Goal: Communication & Community: Answer question/provide support

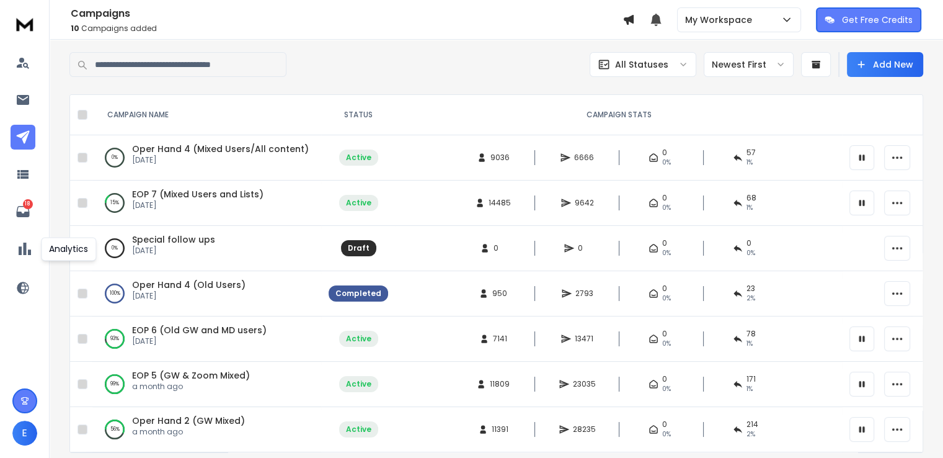
click at [21, 224] on div "18" at bounding box center [25, 214] width 29 height 30
click at [22, 218] on icon at bounding box center [23, 211] width 15 height 15
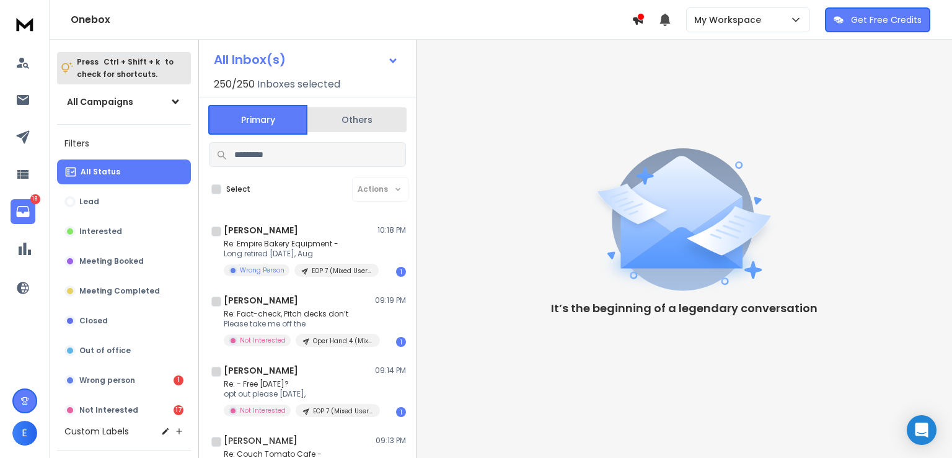
click at [317, 251] on p "Long retired [DATE], Aug" at bounding box center [298, 254] width 149 height 10
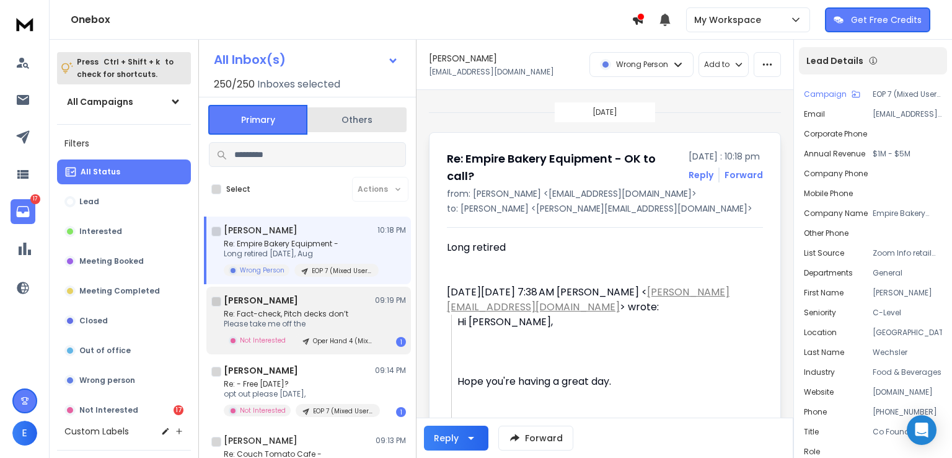
click at [299, 310] on p "Re: Fact-check, Pitch decks don’t" at bounding box center [298, 314] width 149 height 10
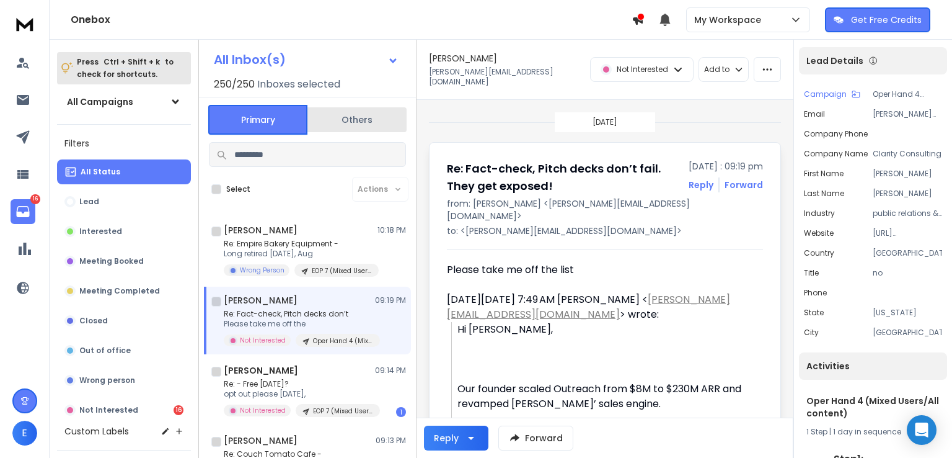
scroll to position [62, 0]
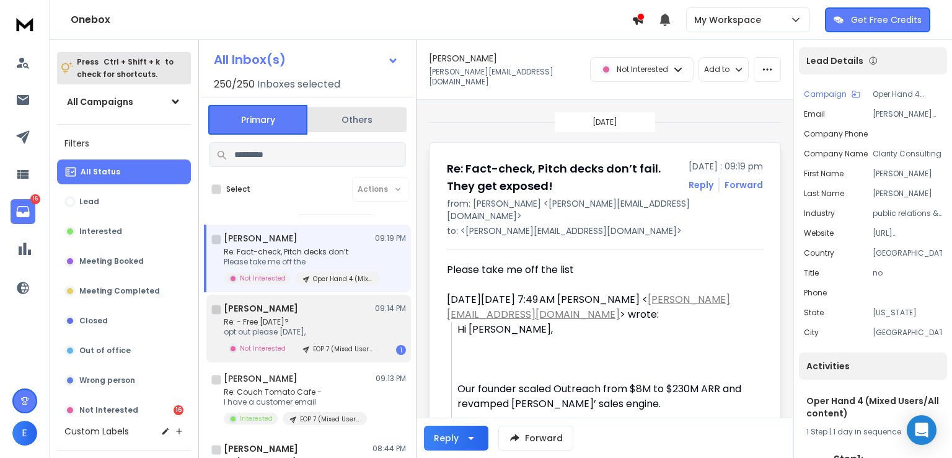
click at [299, 313] on div "[PERSON_NAME] 09:14 PM" at bounding box center [315, 308] width 182 height 12
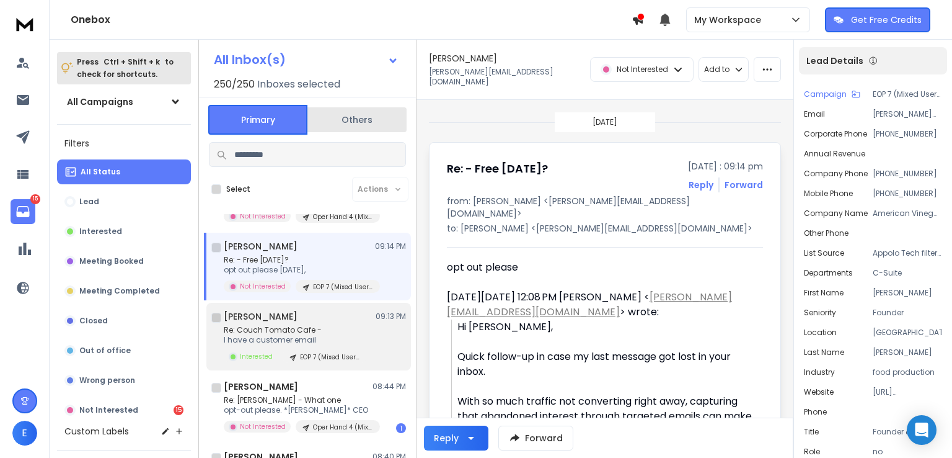
click at [298, 329] on p "Re: Couch Tomato Cafe -" at bounding box center [295, 330] width 143 height 10
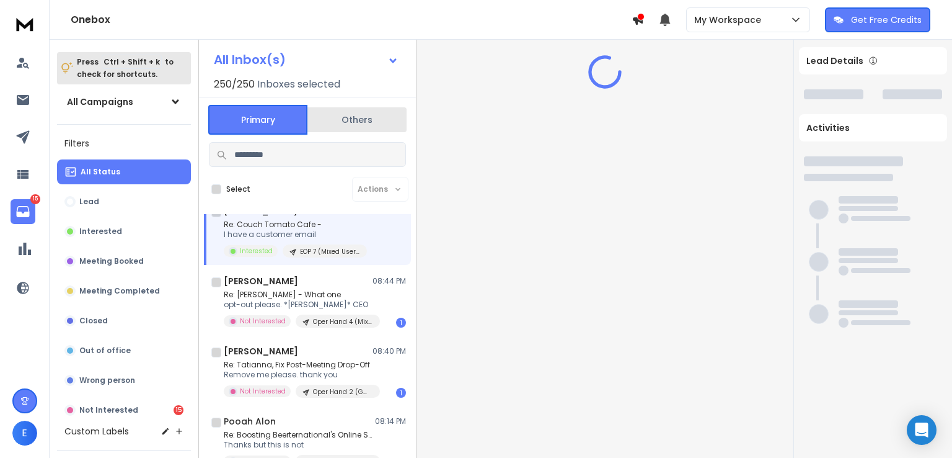
scroll to position [248, 0]
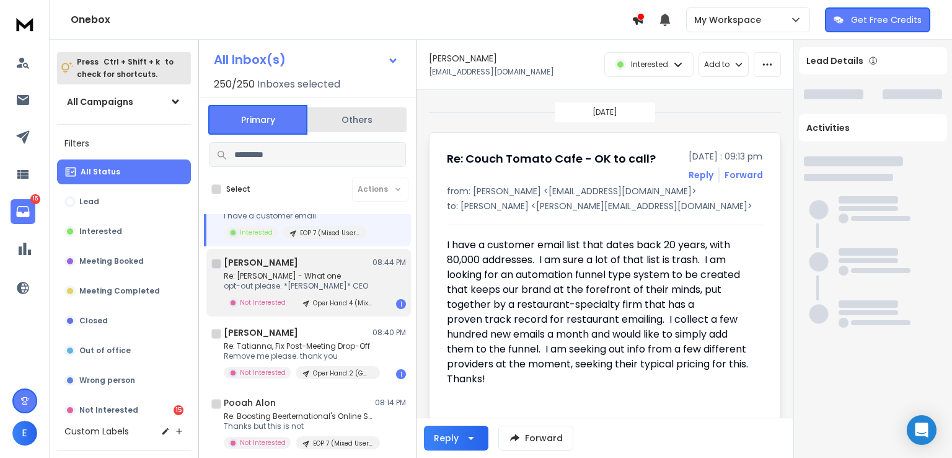
click at [293, 275] on p "Re: [PERSON_NAME] - What one" at bounding box center [298, 276] width 149 height 10
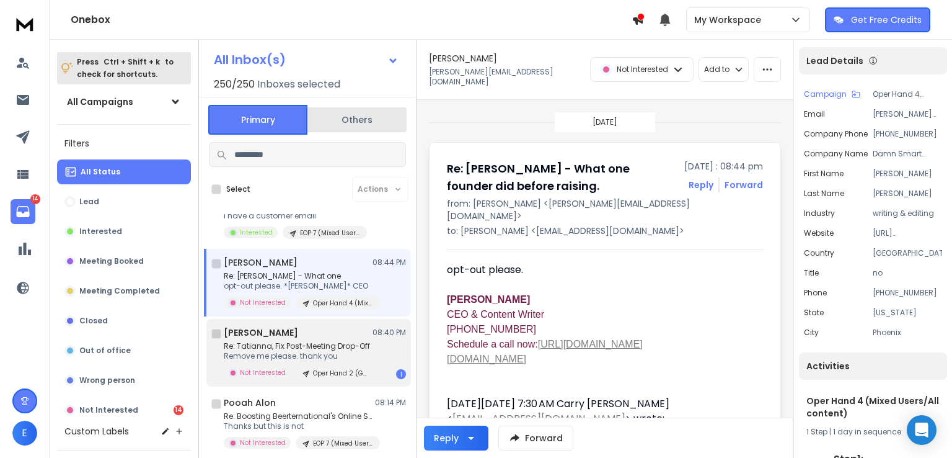
click at [310, 344] on p "Re: Tatianna, Fix Post-Meeting Drop-Off" at bounding box center [298, 346] width 149 height 10
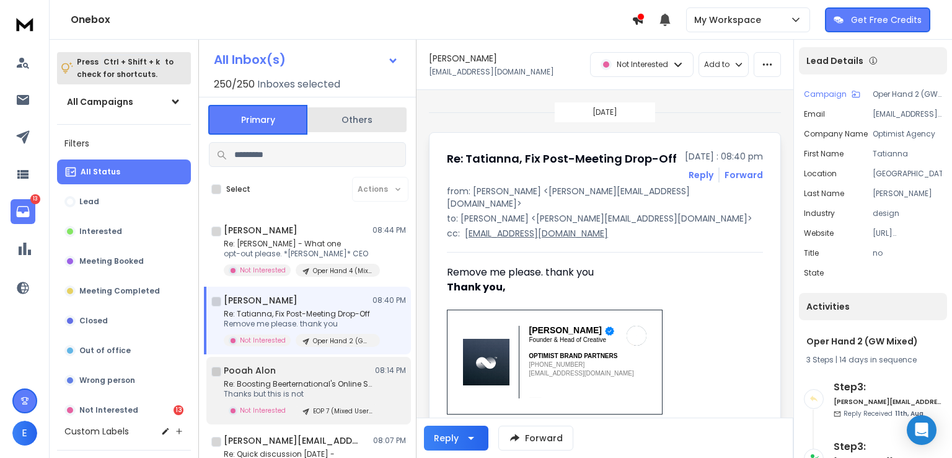
scroll to position [310, 0]
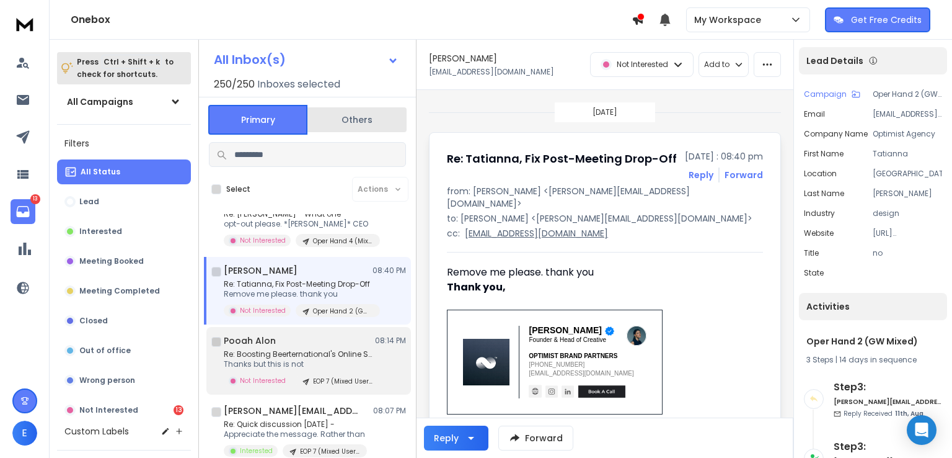
click at [304, 343] on div "Pooah Alon 08:14 PM" at bounding box center [315, 340] width 182 height 12
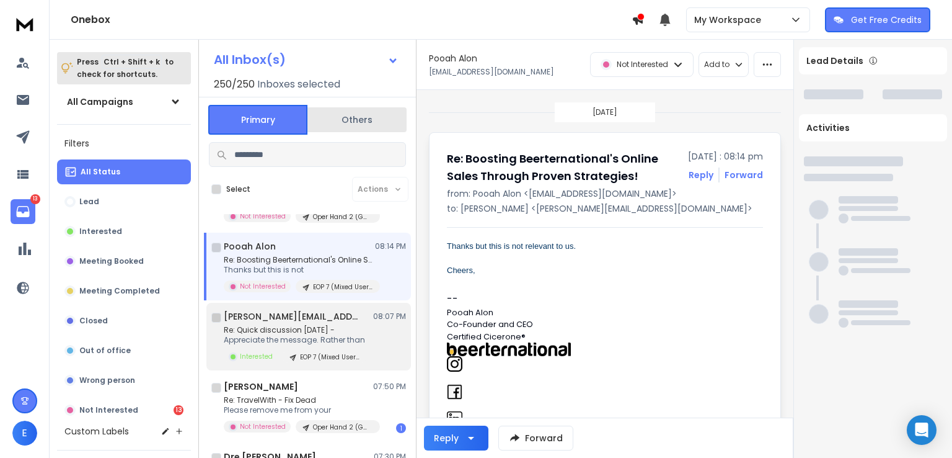
scroll to position [434, 0]
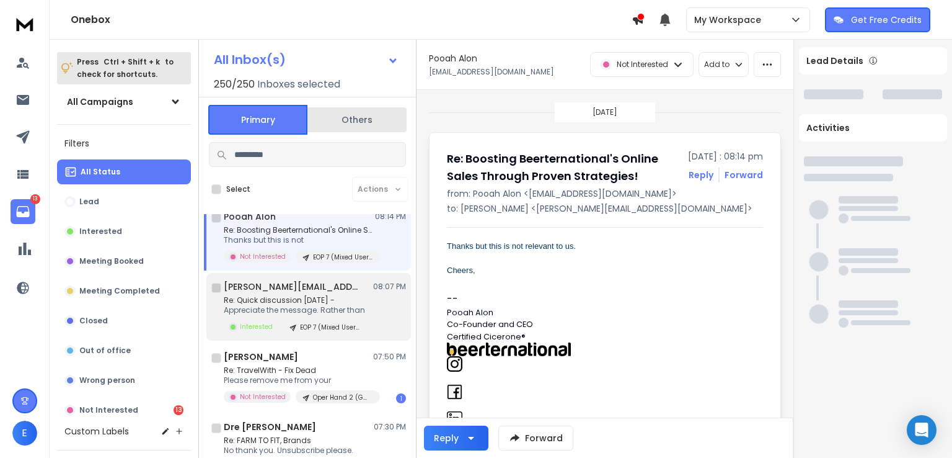
click at [302, 301] on p "Re: Quick discussion [DATE] -" at bounding box center [295, 300] width 143 height 10
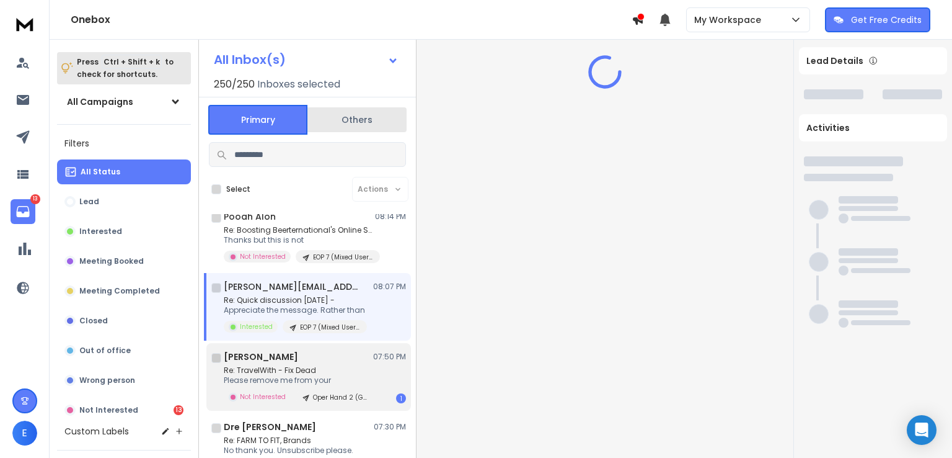
click at [298, 368] on p "Re: TravelWith - Fix Dead" at bounding box center [298, 370] width 149 height 10
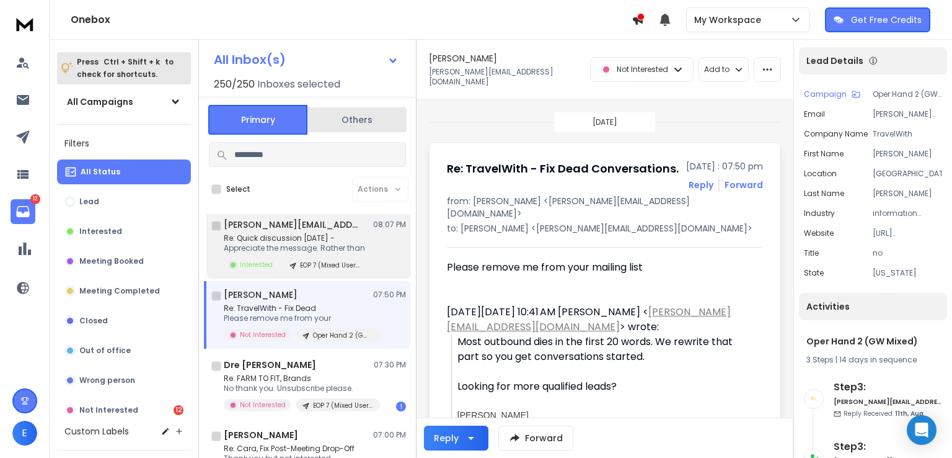
scroll to position [558, 0]
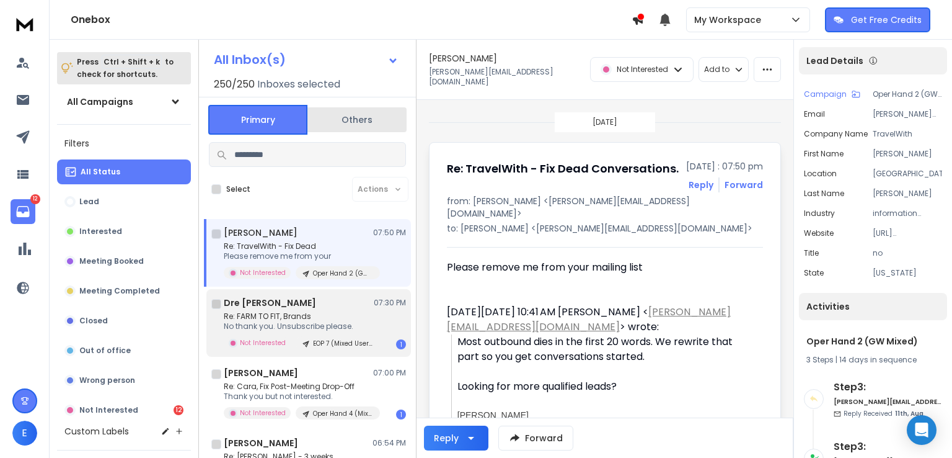
click at [295, 322] on p "No thank you. Unsubscribe please." at bounding box center [298, 326] width 149 height 10
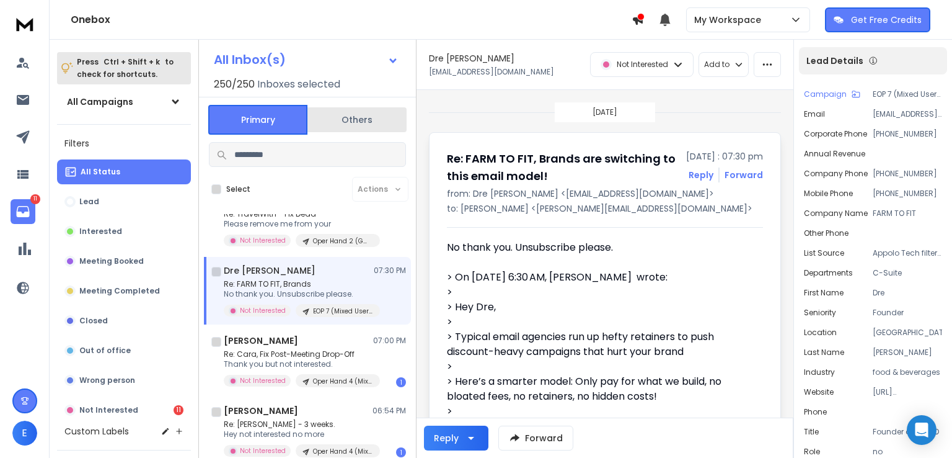
scroll to position [620, 0]
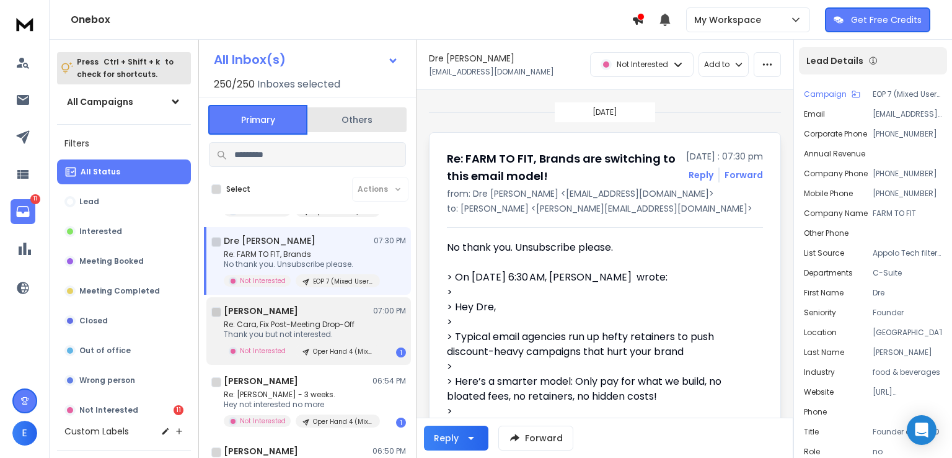
click at [294, 323] on p "Re: Cara, Fix Post-Meeting Drop-Off" at bounding box center [298, 324] width 149 height 10
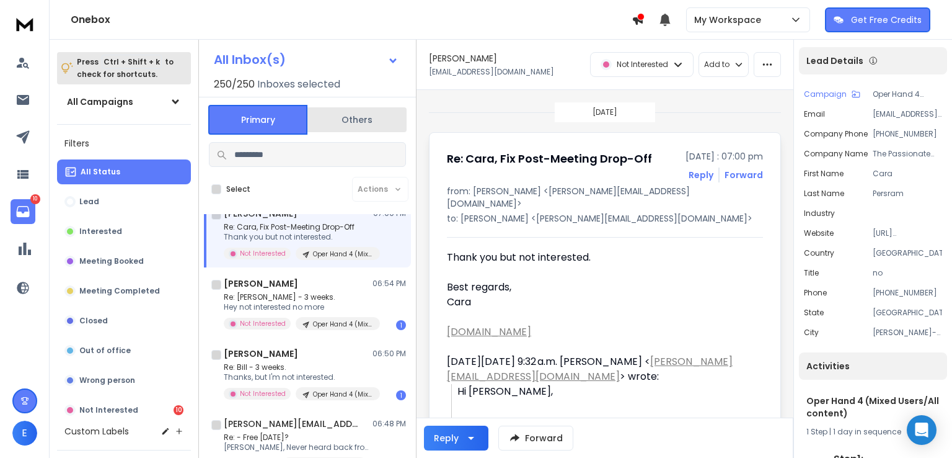
scroll to position [744, 0]
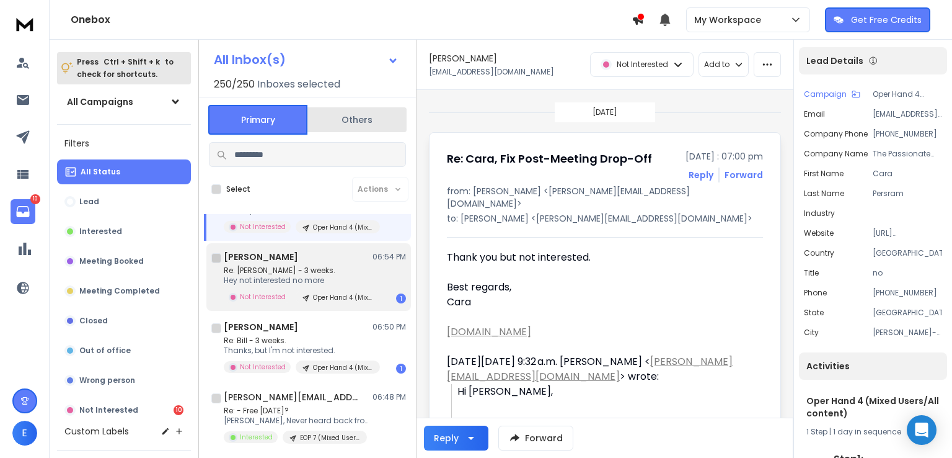
click at [287, 286] on div "Re: [PERSON_NAME] - 3 weeks. Hey not interested no more Not Interested Oper Han…" at bounding box center [302, 284] width 156 height 38
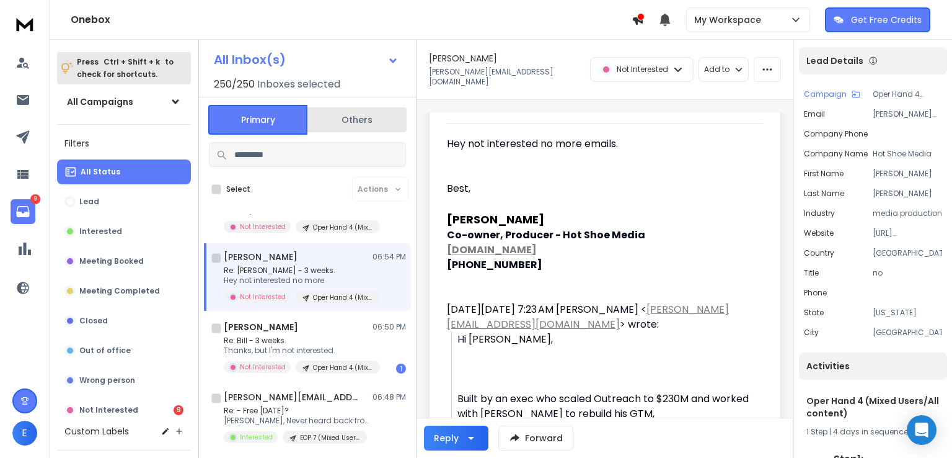
scroll to position [124, 0]
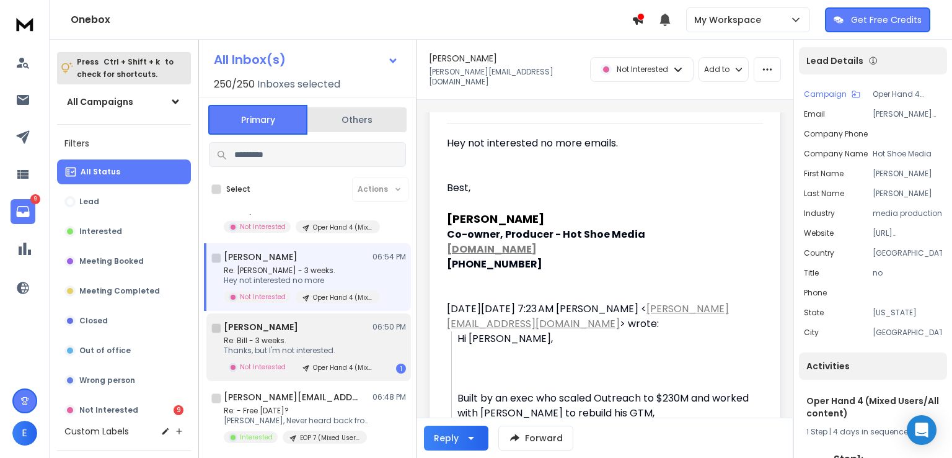
click at [252, 327] on div "[PERSON_NAME] 06:50 PM" at bounding box center [315, 327] width 182 height 12
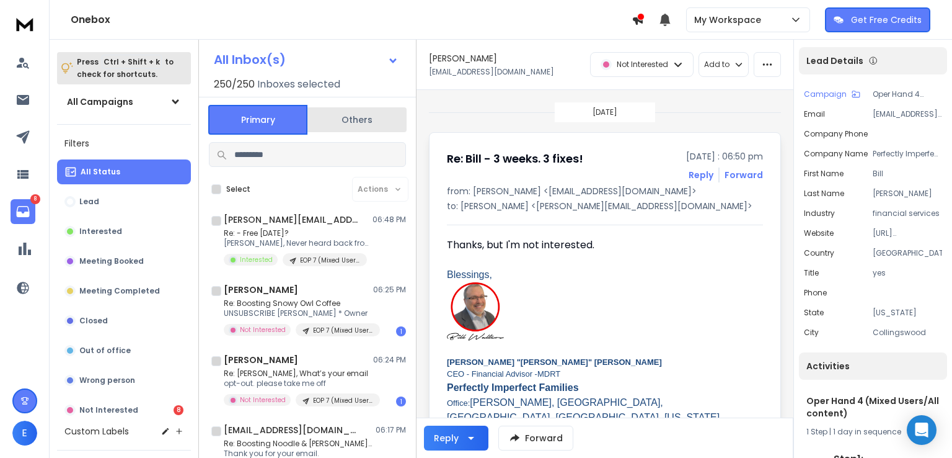
scroll to position [930, 0]
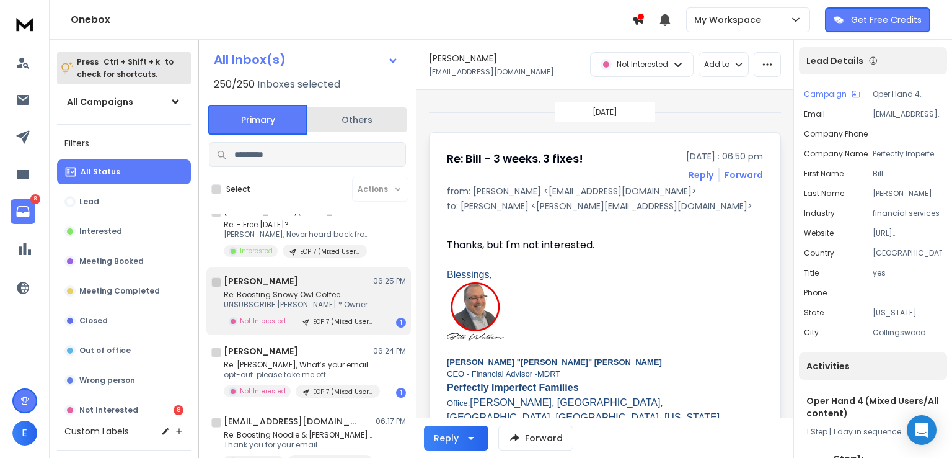
click at [335, 298] on p "Re: Boosting Snowy Owl Coffee" at bounding box center [298, 295] width 149 height 10
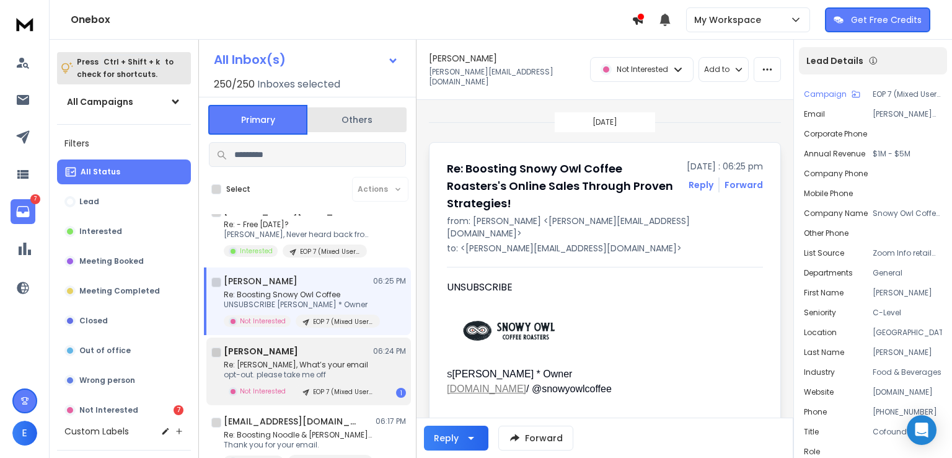
click at [331, 357] on div "[PERSON_NAME] 06:24 PM" at bounding box center [315, 351] width 182 height 12
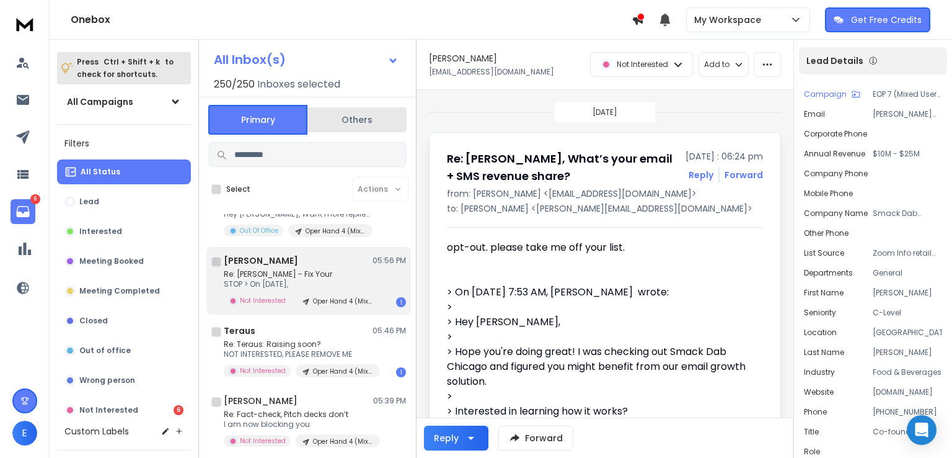
scroll to position [1240, 0]
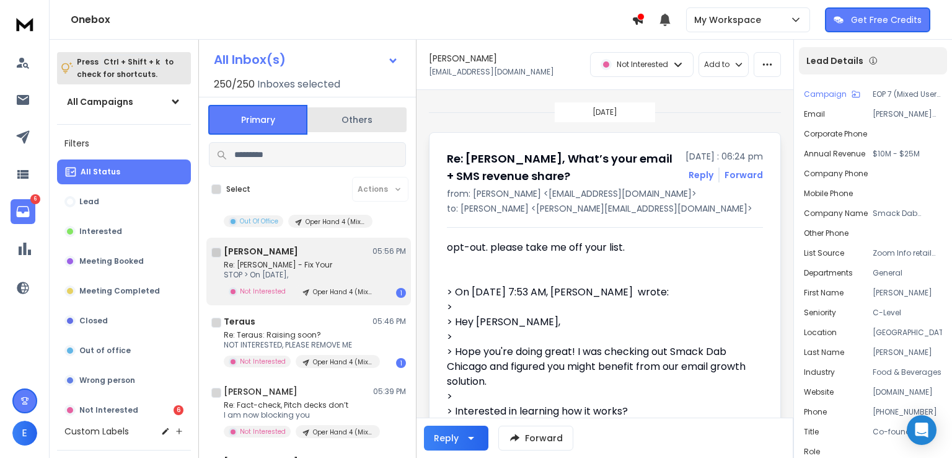
click at [321, 279] on p "STOP > On [DATE]," at bounding box center [298, 275] width 149 height 10
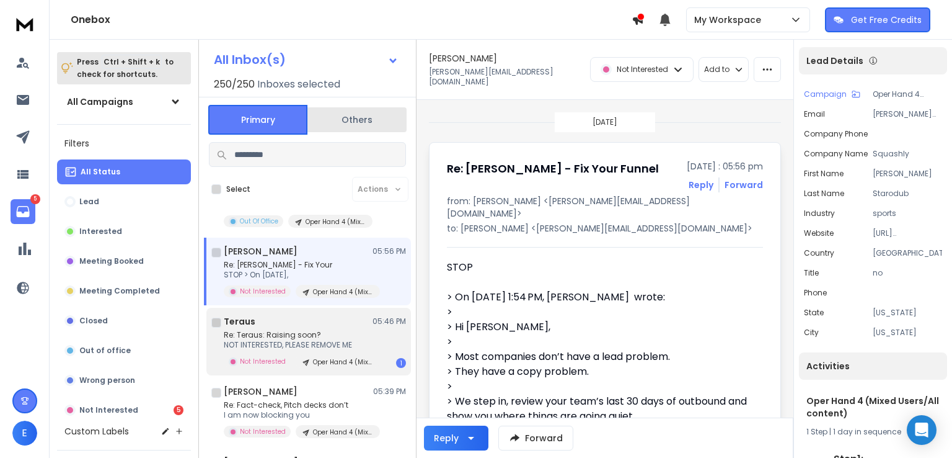
click at [332, 330] on p "Re: Teraus: Raising soon?" at bounding box center [298, 335] width 149 height 10
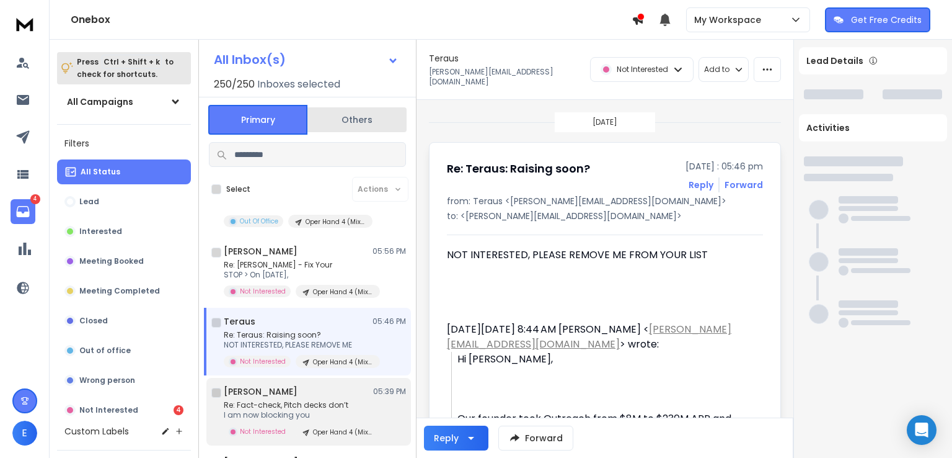
scroll to position [1302, 0]
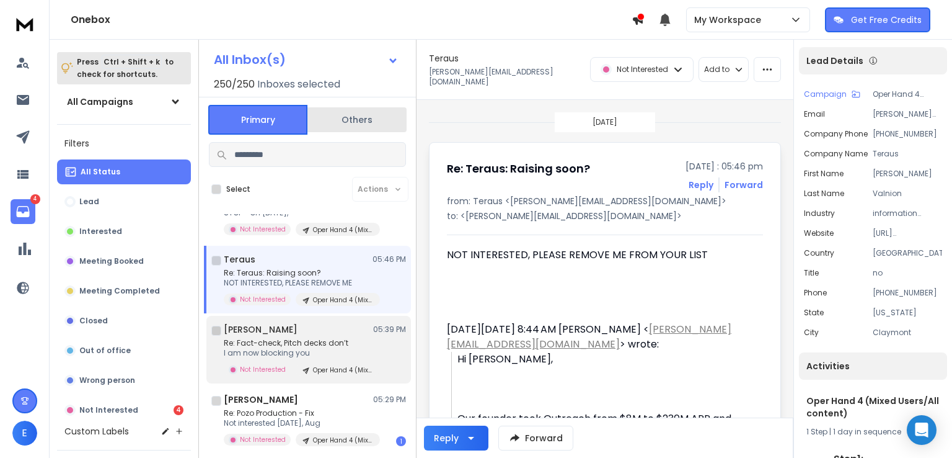
click at [327, 332] on div "[PERSON_NAME] 05:39 PM" at bounding box center [315, 329] width 182 height 12
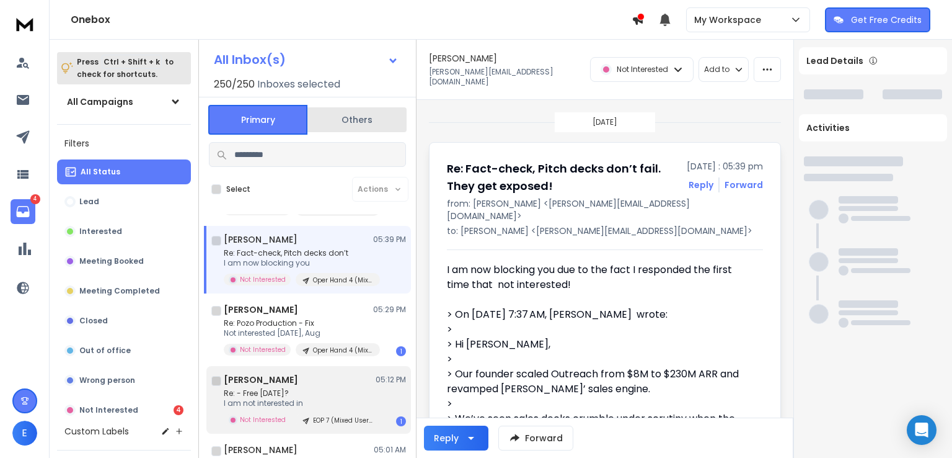
scroll to position [1426, 0]
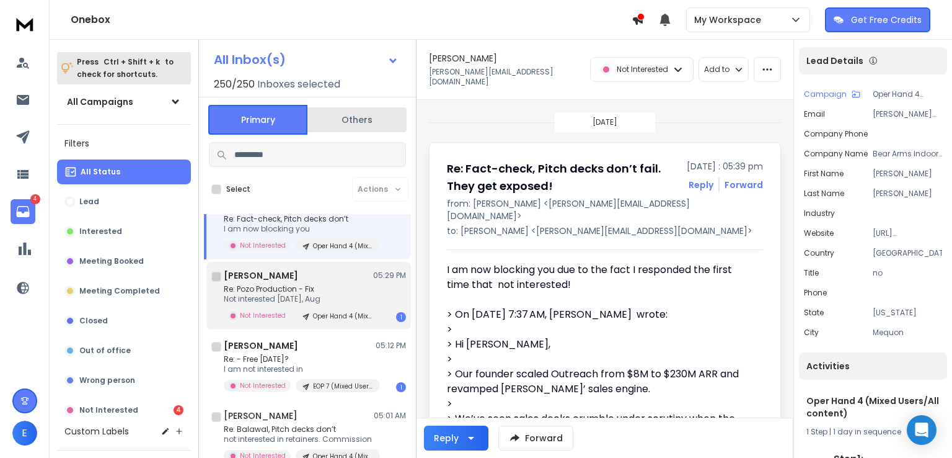
click at [324, 314] on p "Oper Hand 4 (Mixed Users/All content)" at bounding box center [343, 315] width 60 height 9
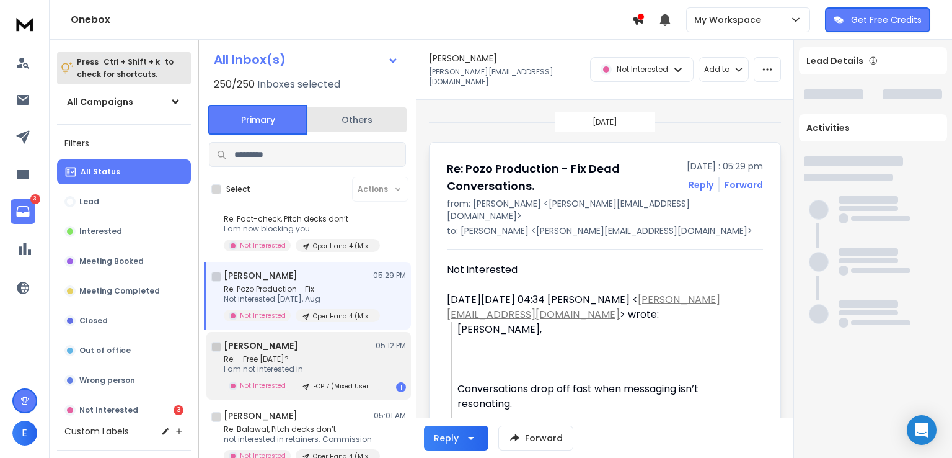
click at [319, 374] on div "Re: - Free [DATE]? I am not interested in Not Interested EOP 7 (Mixed Users and…" at bounding box center [302, 373] width 156 height 38
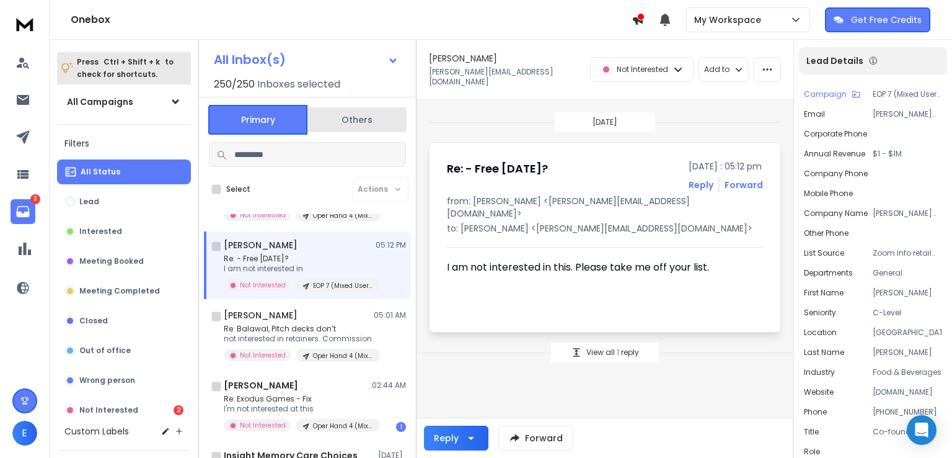
scroll to position [1550, 0]
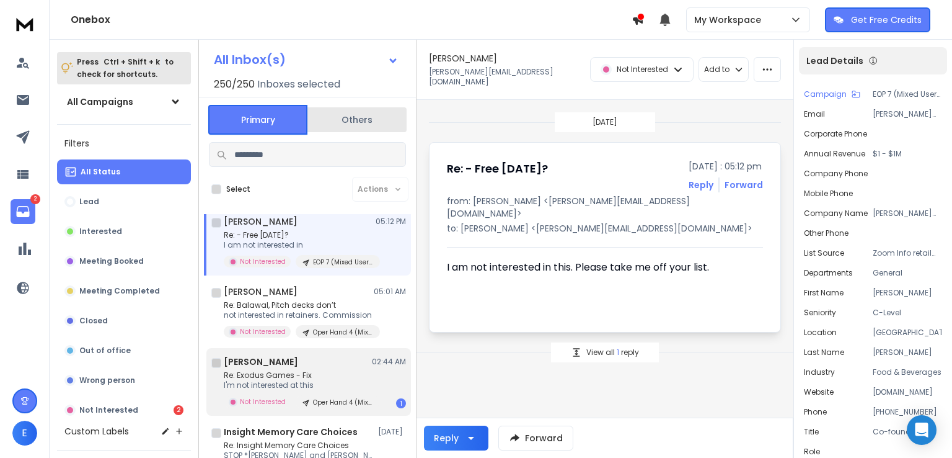
click at [313, 383] on p "I'm not interested at this" at bounding box center [298, 385] width 149 height 10
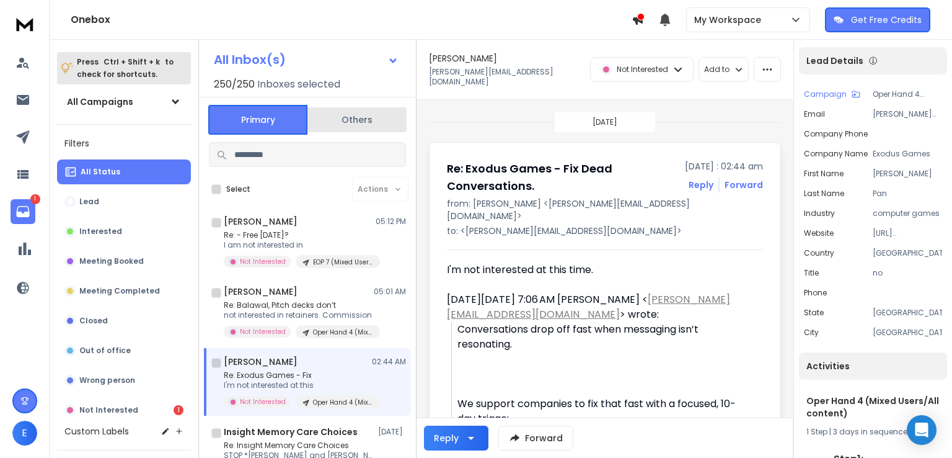
scroll to position [1674, 0]
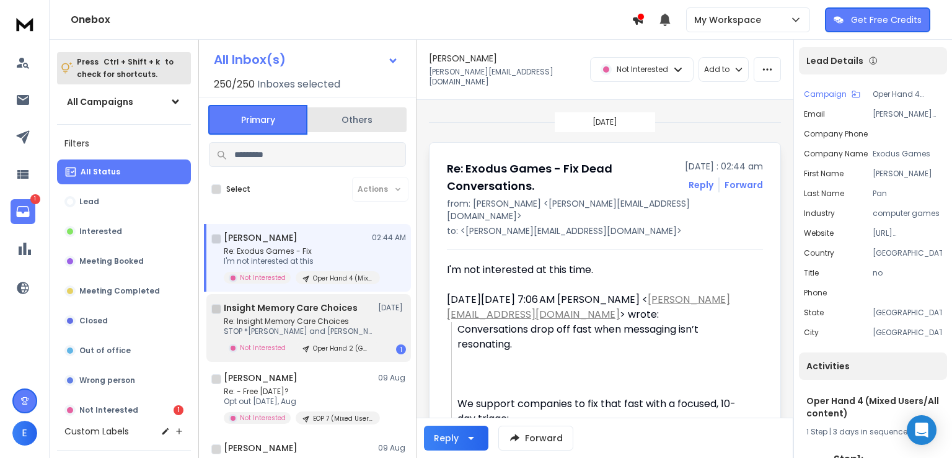
click at [317, 337] on div "Re: Insight Memory Care Choices STOP *[PERSON_NAME] and [PERSON_NAME]* Not Inte…" at bounding box center [302, 335] width 156 height 38
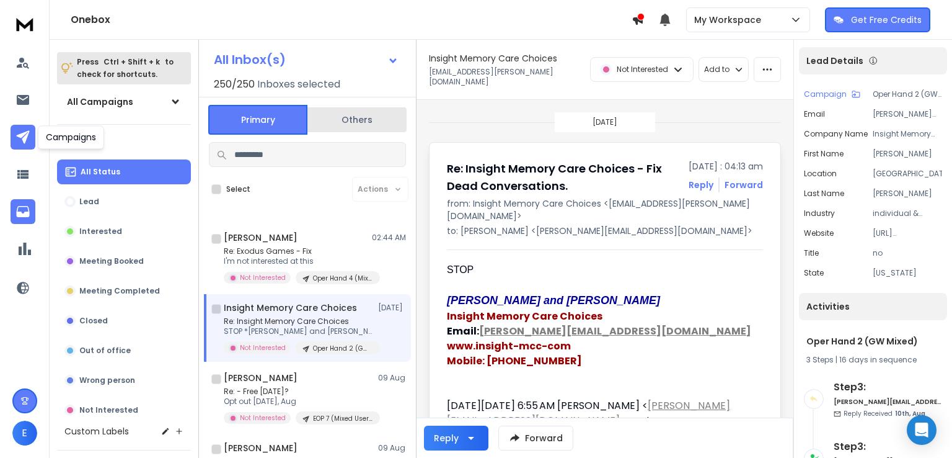
click at [25, 138] on icon at bounding box center [22, 136] width 13 height 13
